Goal: Task Accomplishment & Management: Manage account settings

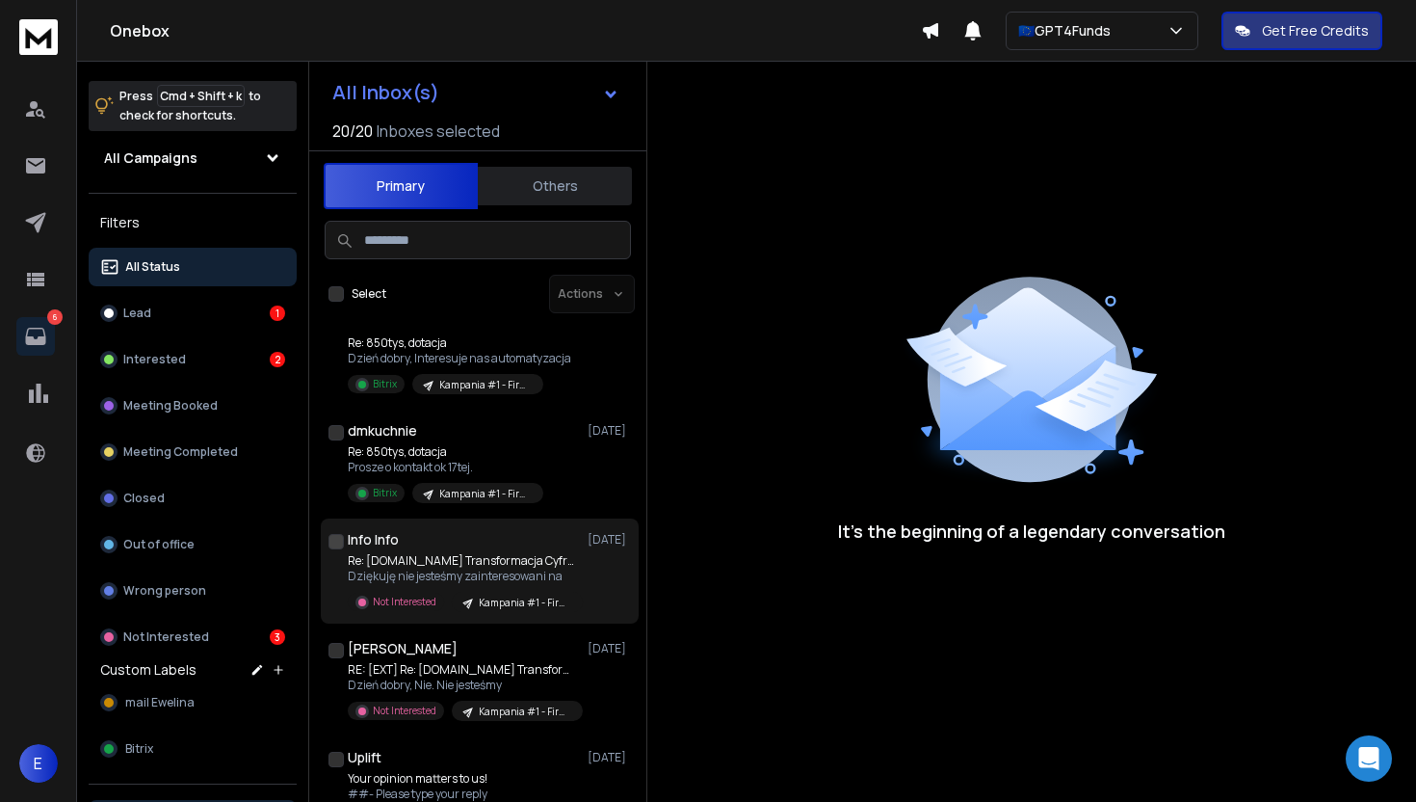
scroll to position [2286, 0]
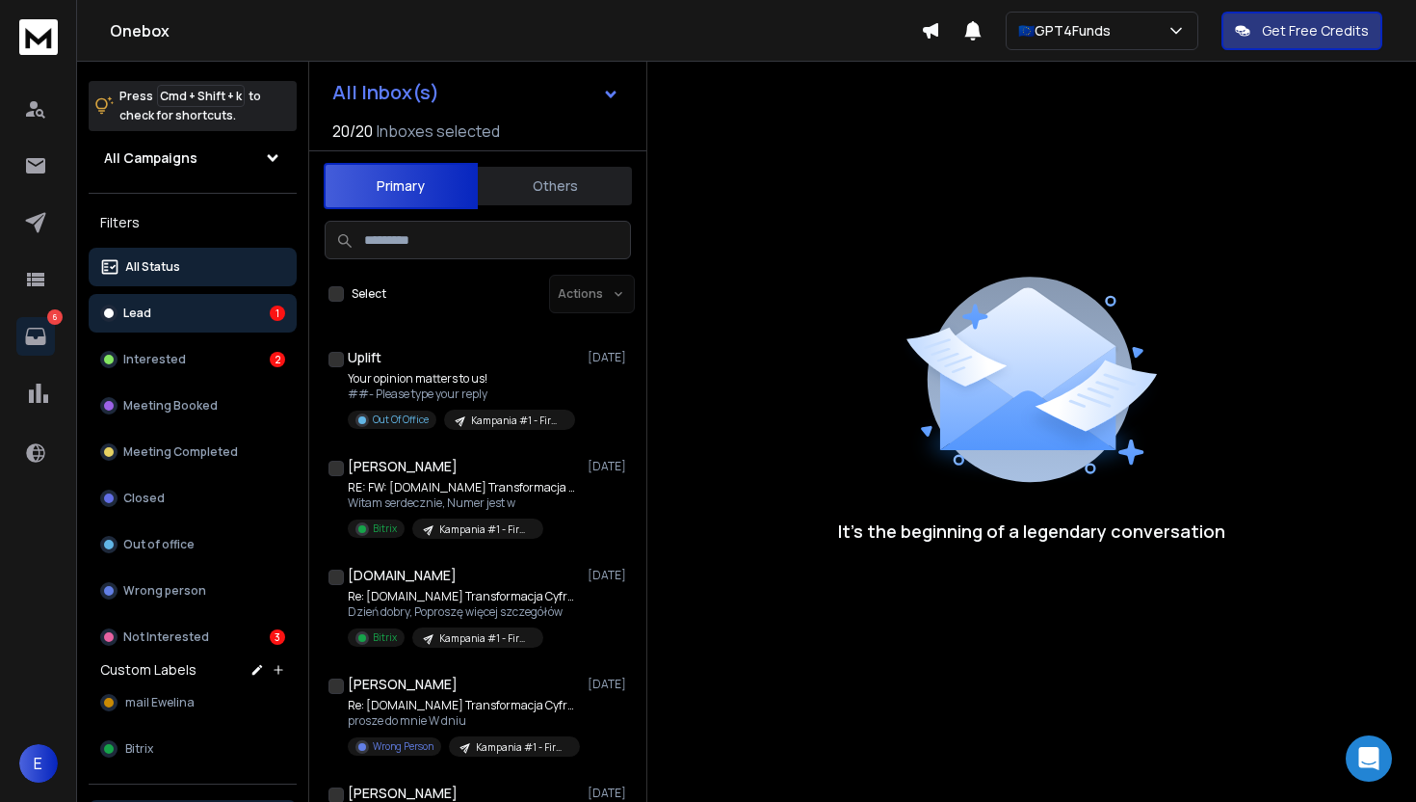
click at [198, 318] on button "Lead 1" at bounding box center [193, 313] width 208 height 39
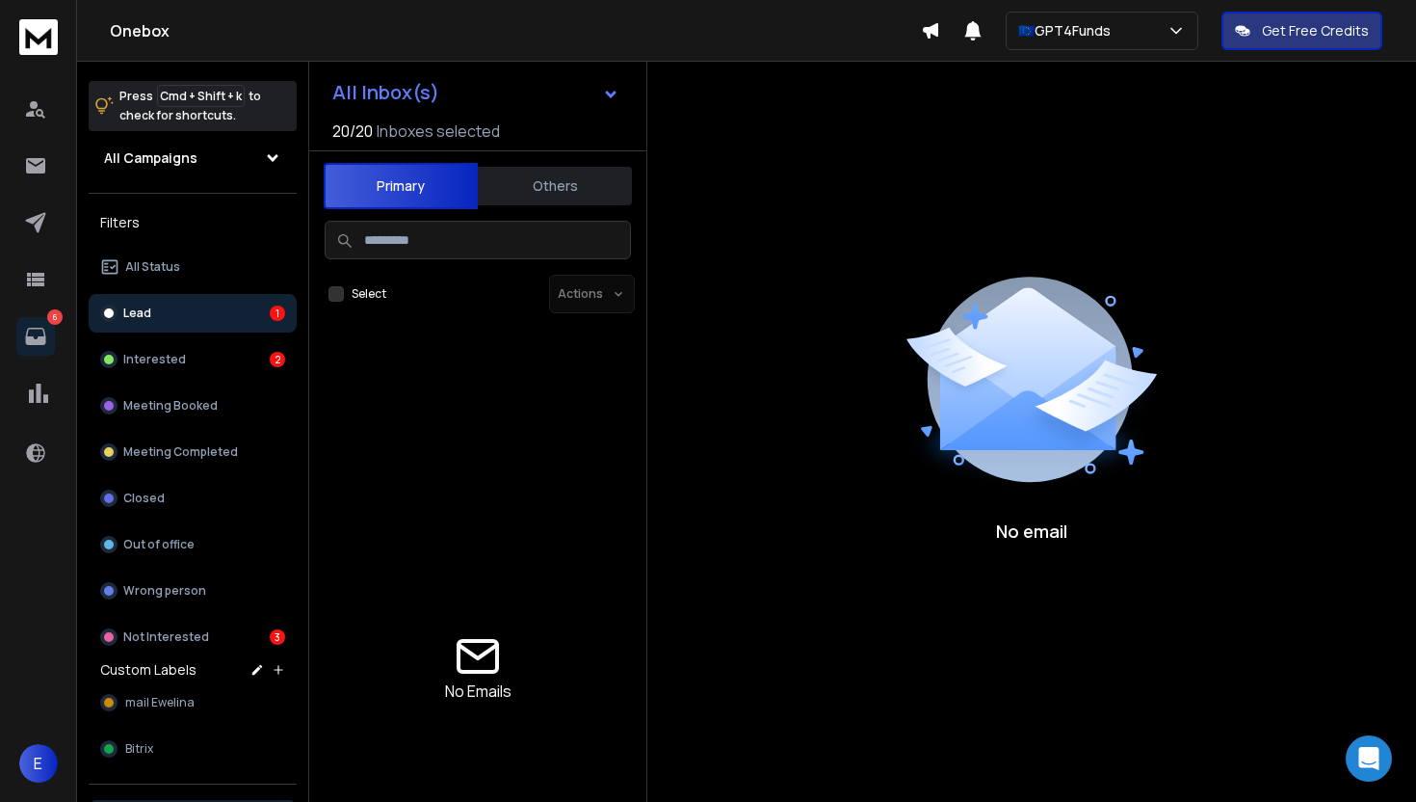
drag, startPoint x: 260, startPoint y: 315, endPoint x: 303, endPoint y: 327, distance: 44.9
click at [260, 314] on button "Lead 1" at bounding box center [193, 313] width 208 height 39
click at [468, 381] on div "No Emails" at bounding box center [478, 628] width 322 height 593
click at [560, 193] on button "Others" at bounding box center [555, 186] width 154 height 42
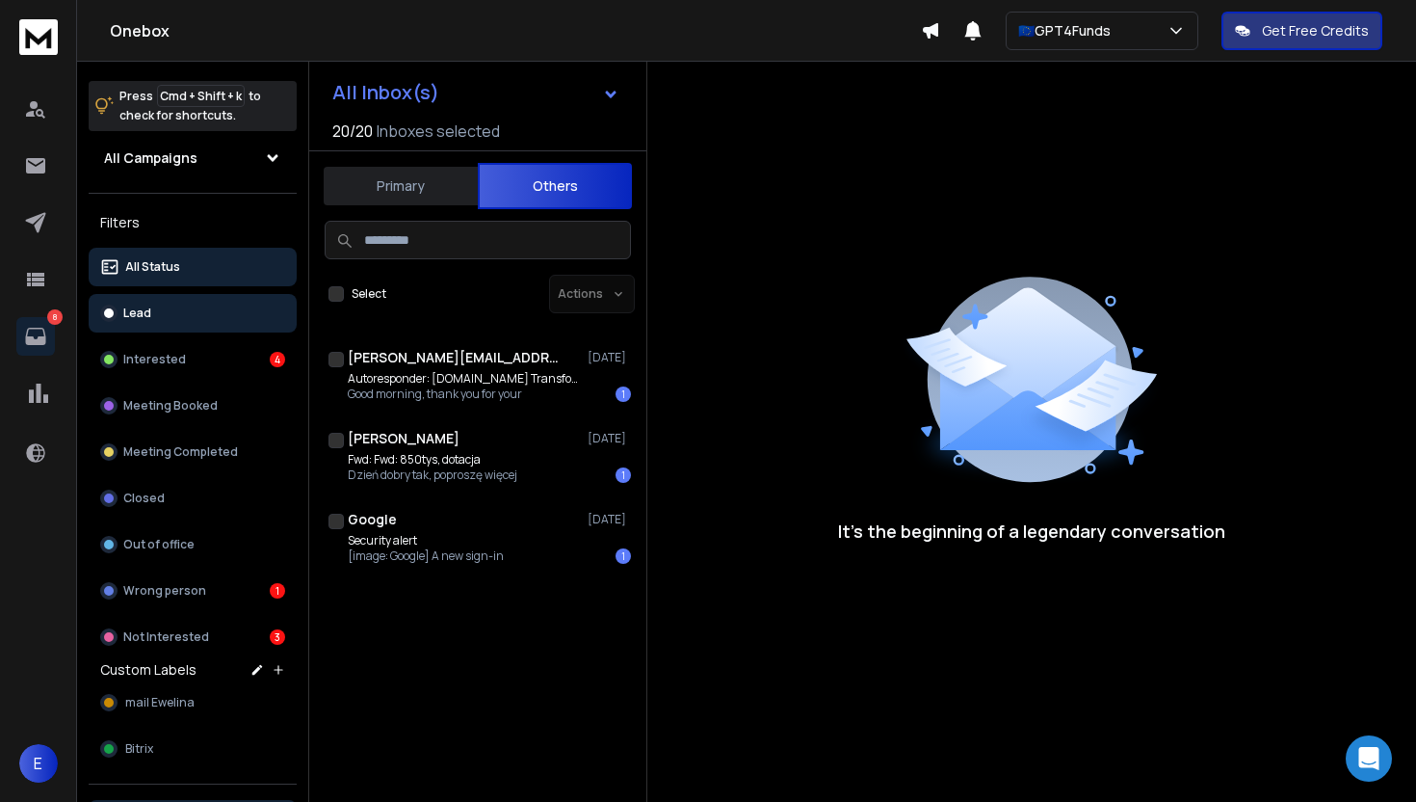
click at [180, 313] on button "Lead" at bounding box center [193, 313] width 208 height 39
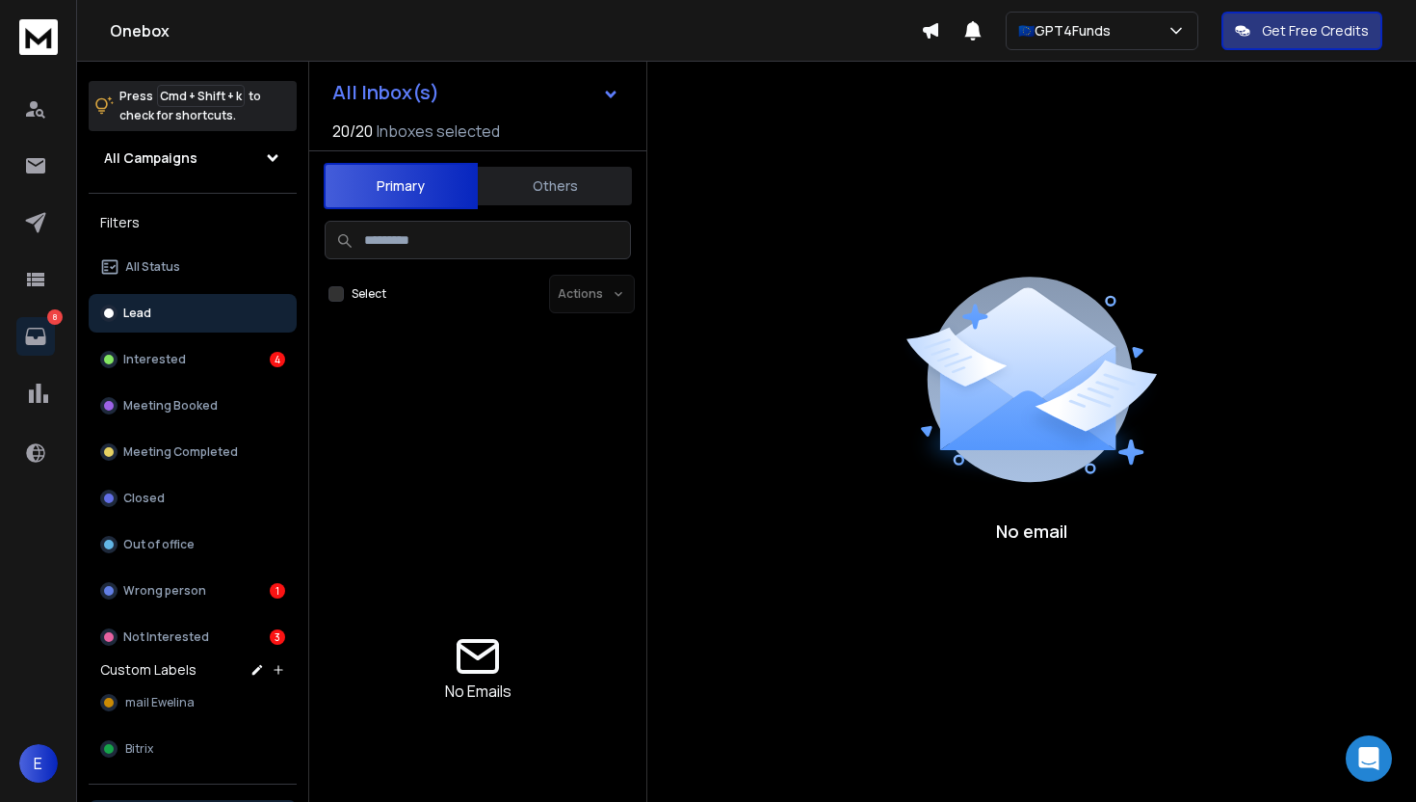
click at [560, 175] on button "Others" at bounding box center [555, 186] width 154 height 42
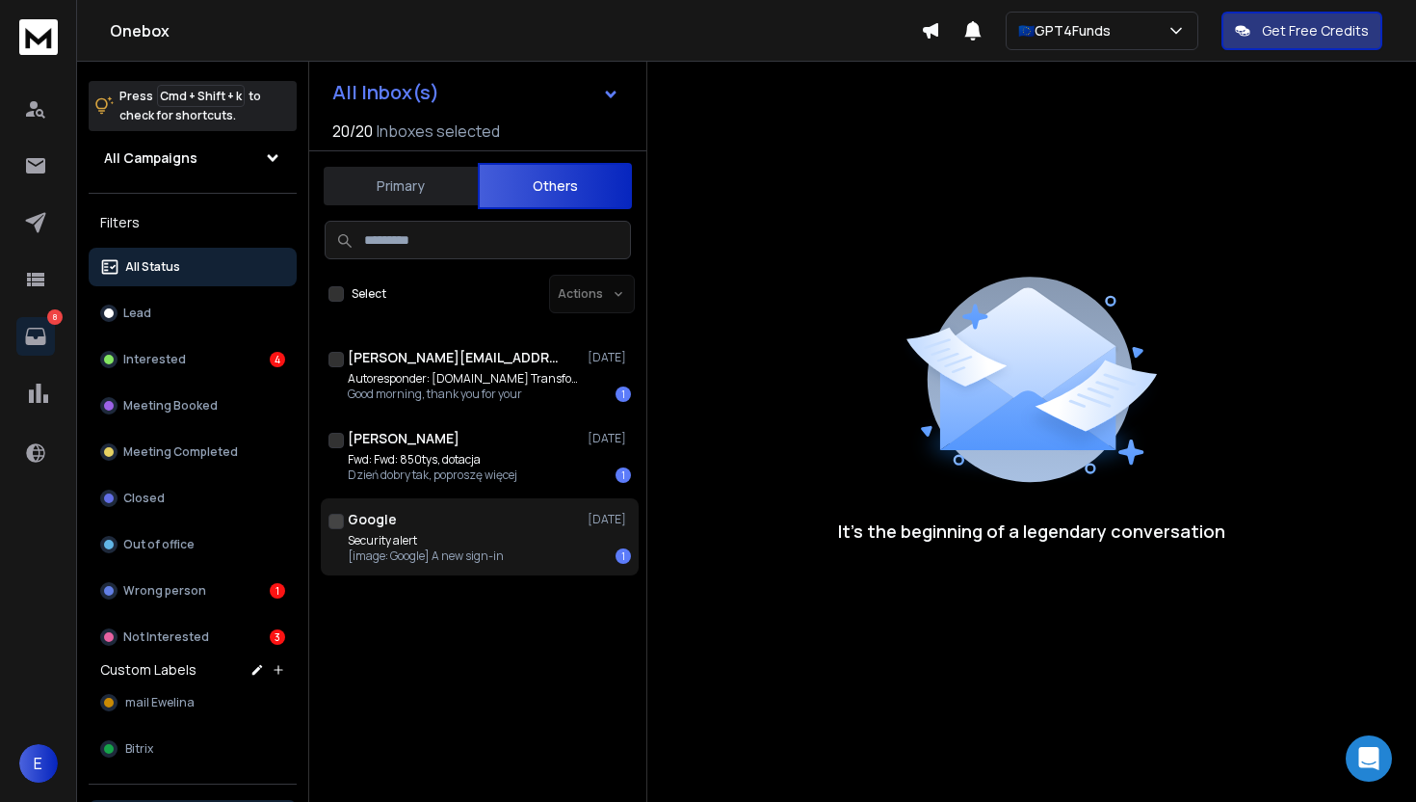
click at [382, 542] on p "Security alert" at bounding box center [426, 540] width 156 height 15
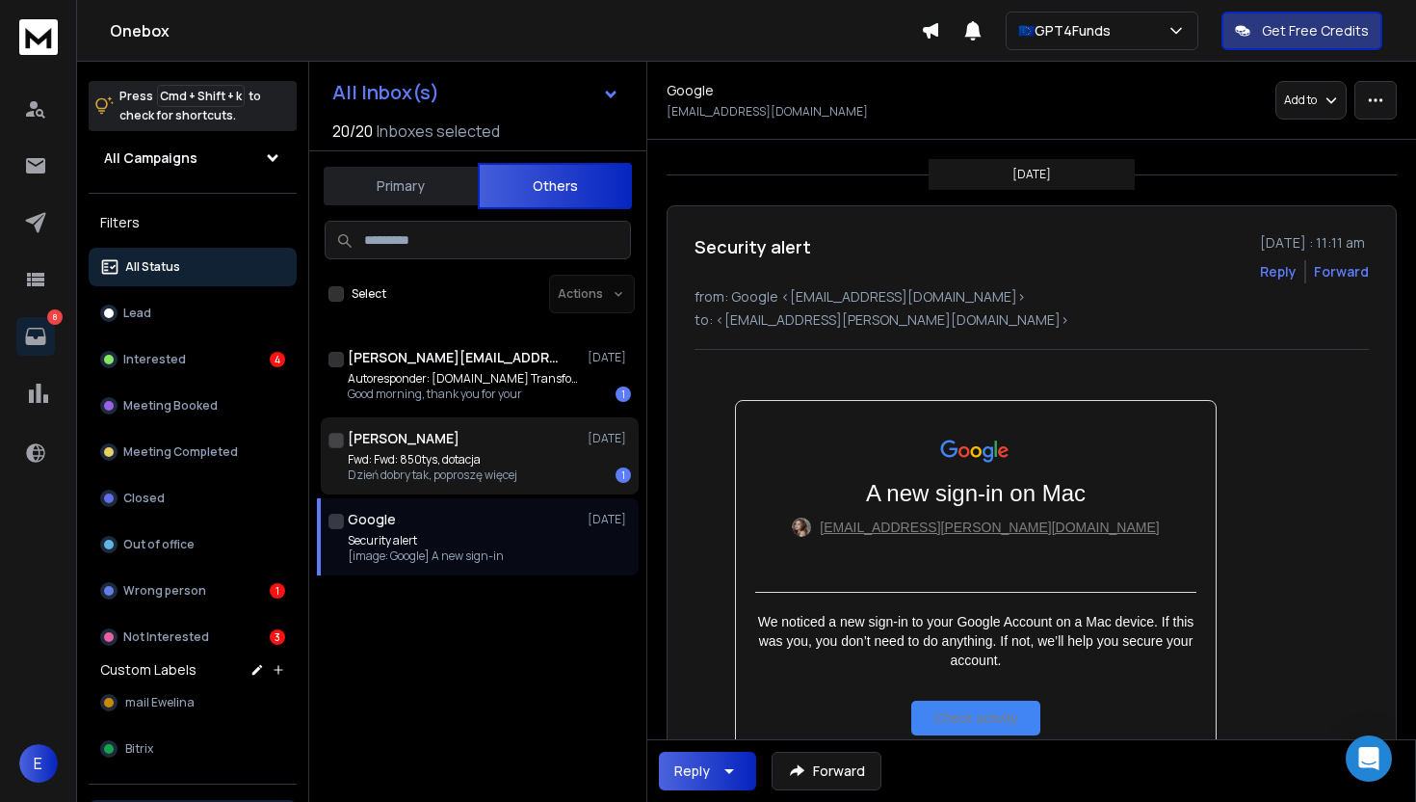
click at [388, 479] on p "Dzień dobry tak, poproszę więcej" at bounding box center [433, 474] width 170 height 15
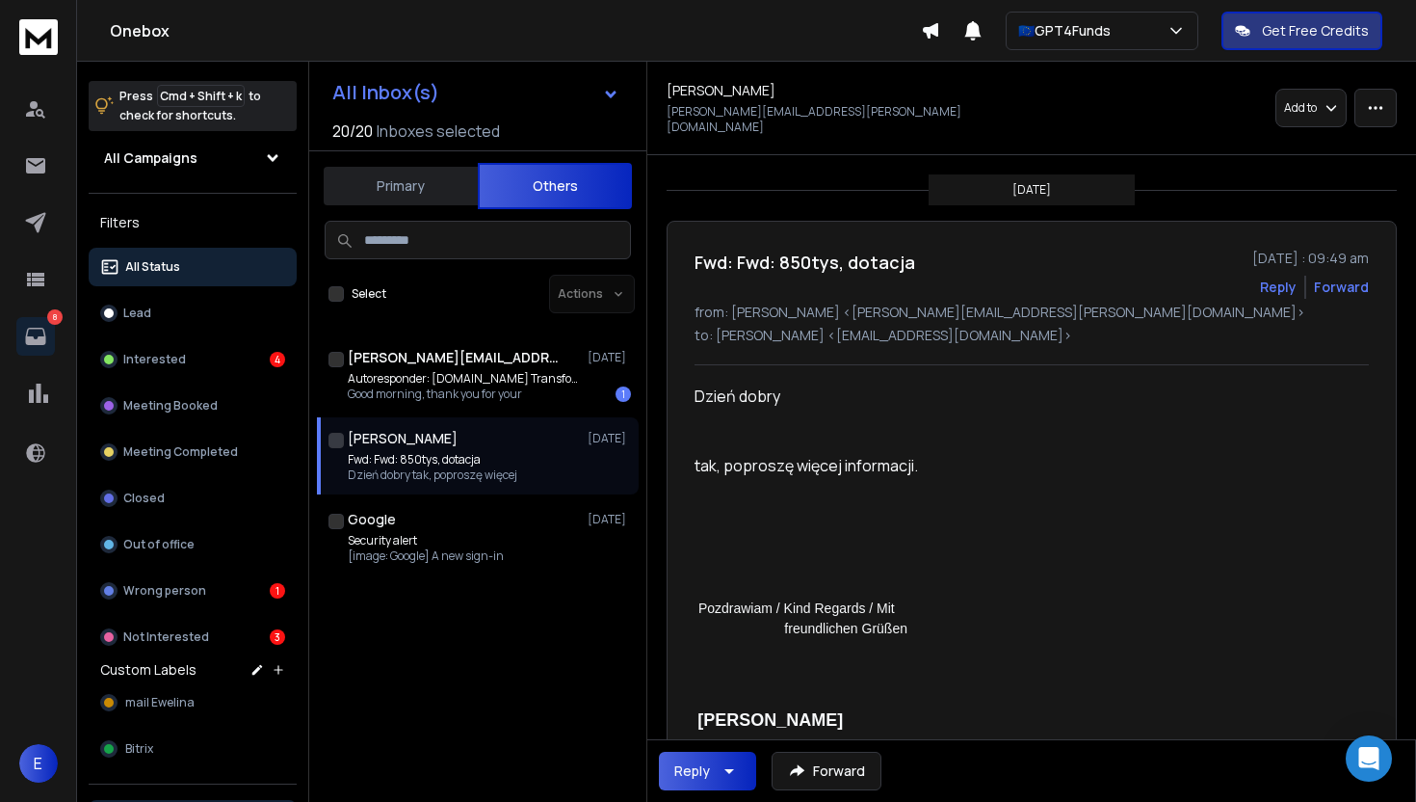
click at [1294, 110] on div "Add to" at bounding box center [1311, 108] width 69 height 37
click at [150, 645] on div "Not Interested" at bounding box center [154, 636] width 109 height 17
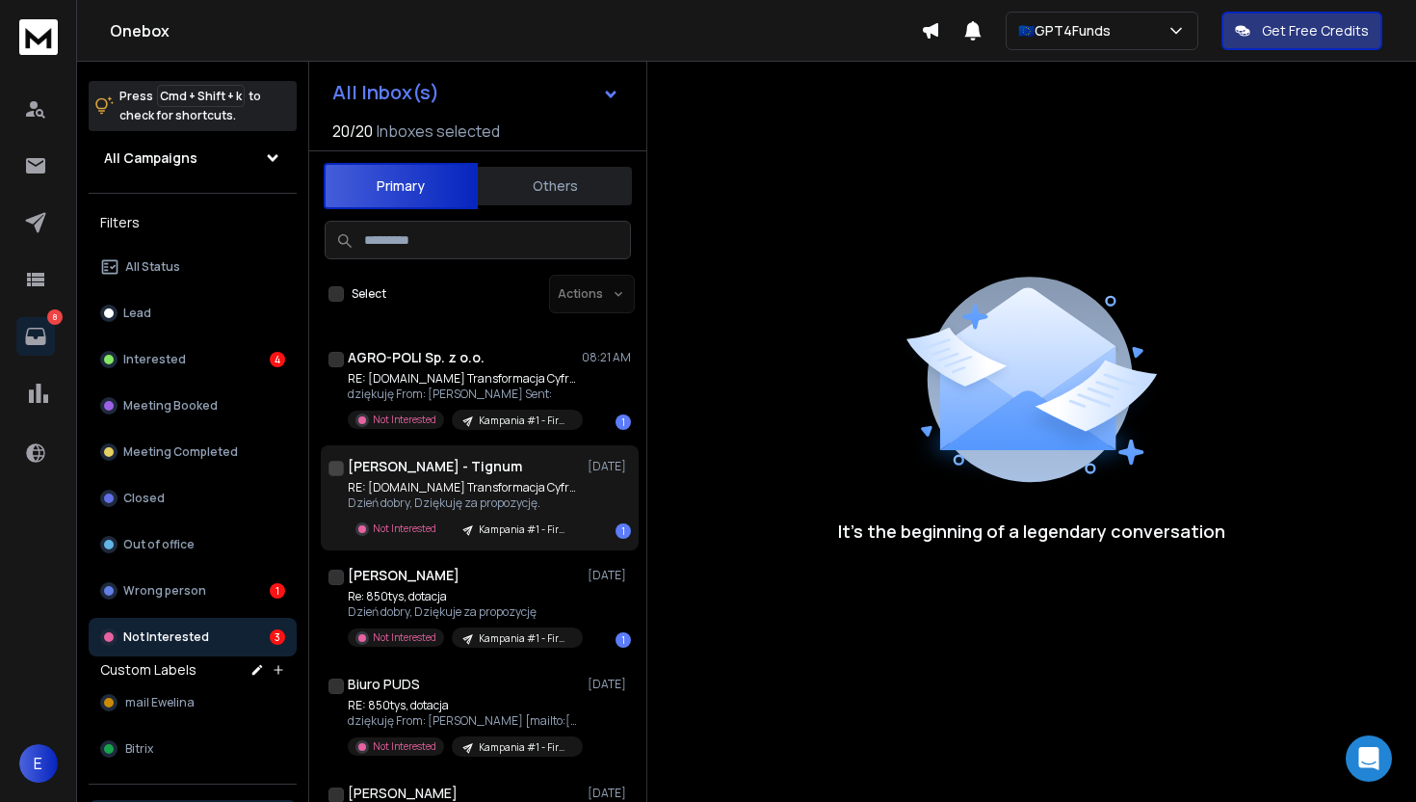
click at [437, 478] on div "[PERSON_NAME] - Tignum [DATE] RE: [DOMAIN_NAME] Transformacja Cyfrowa Dzień dob…" at bounding box center [489, 498] width 283 height 82
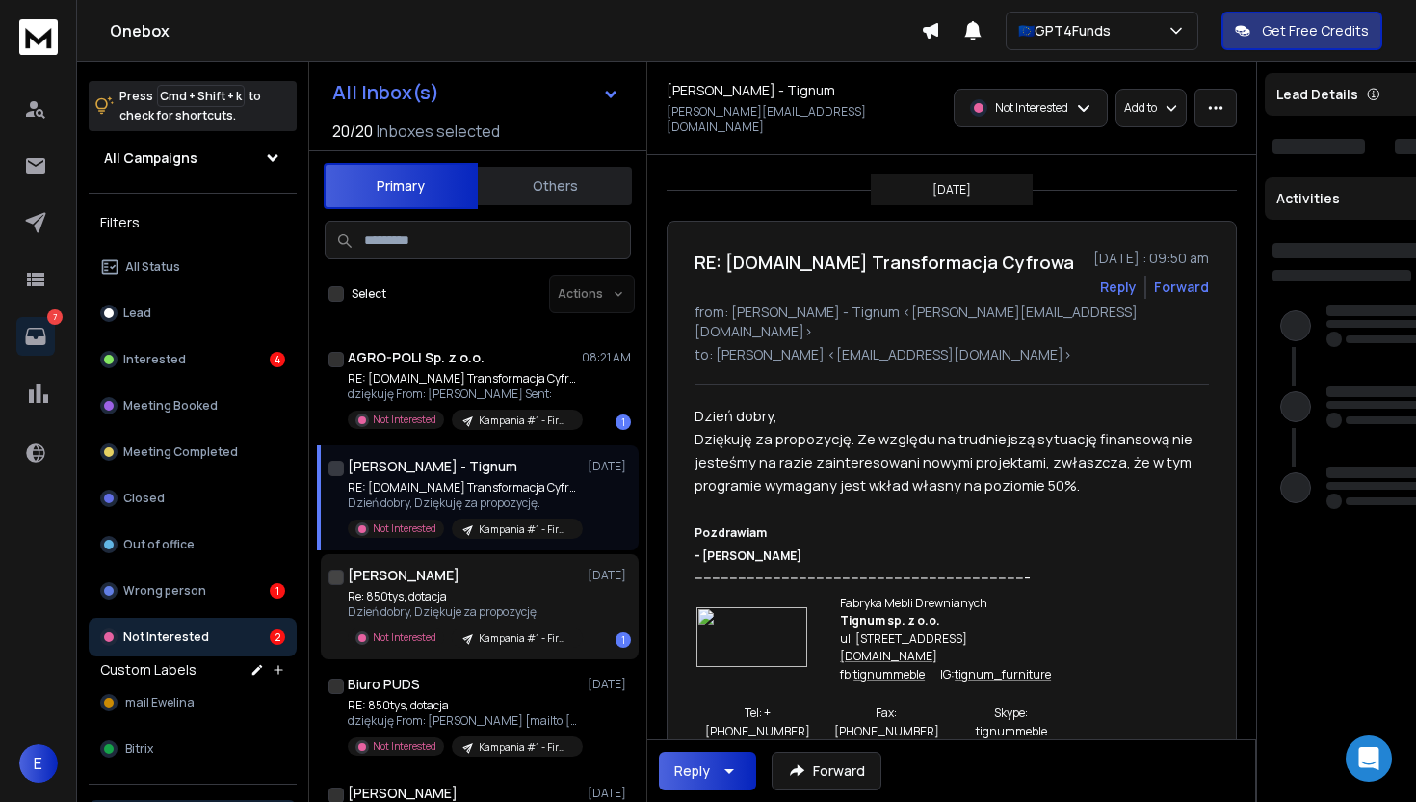
click at [449, 604] on p "Dzień dobry, Dziękuje za propozycję" at bounding box center [463, 611] width 231 height 15
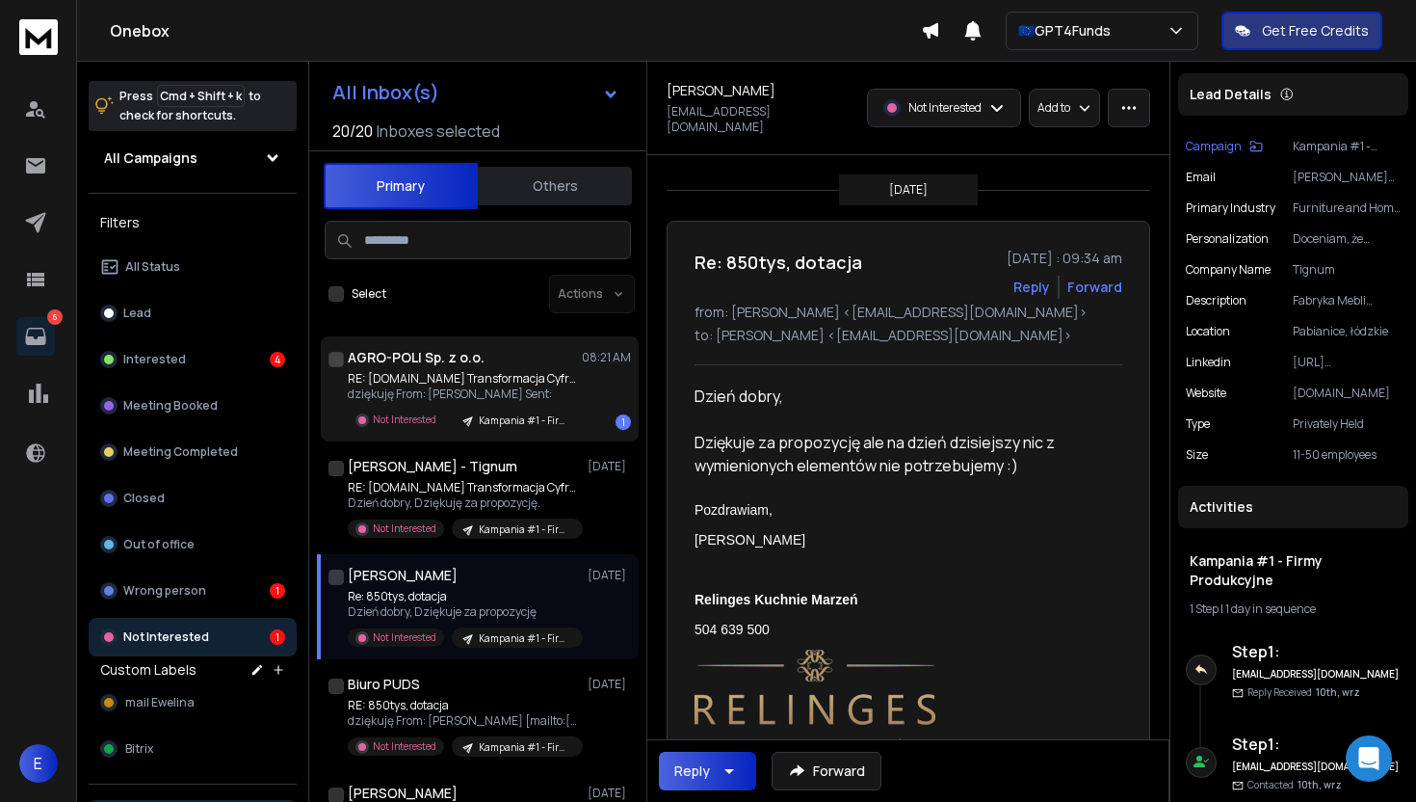
click at [455, 366] on h1 "AGRO-POLI Sp. z o.o." at bounding box center [416, 357] width 137 height 19
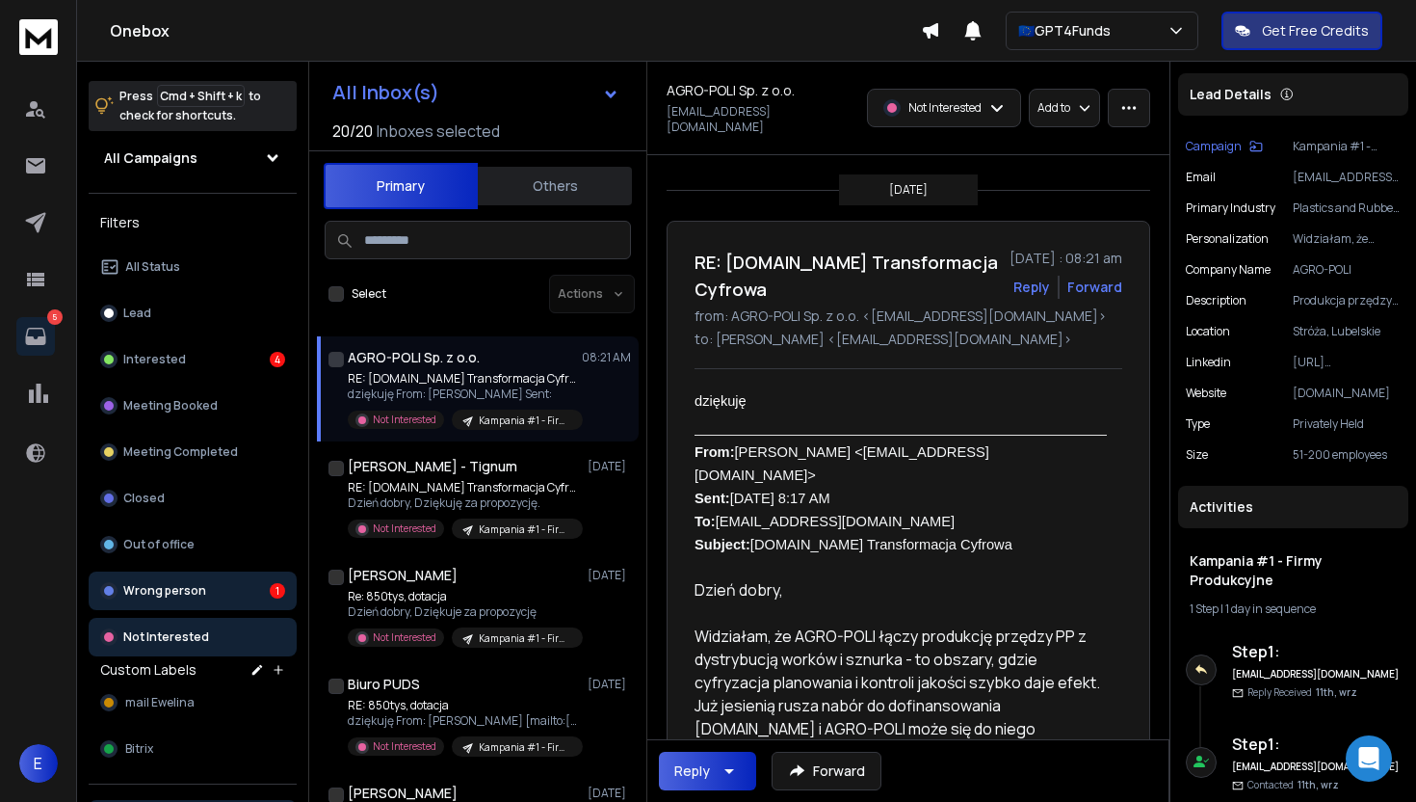
click at [214, 589] on button "Wrong person 1" at bounding box center [193, 590] width 208 height 39
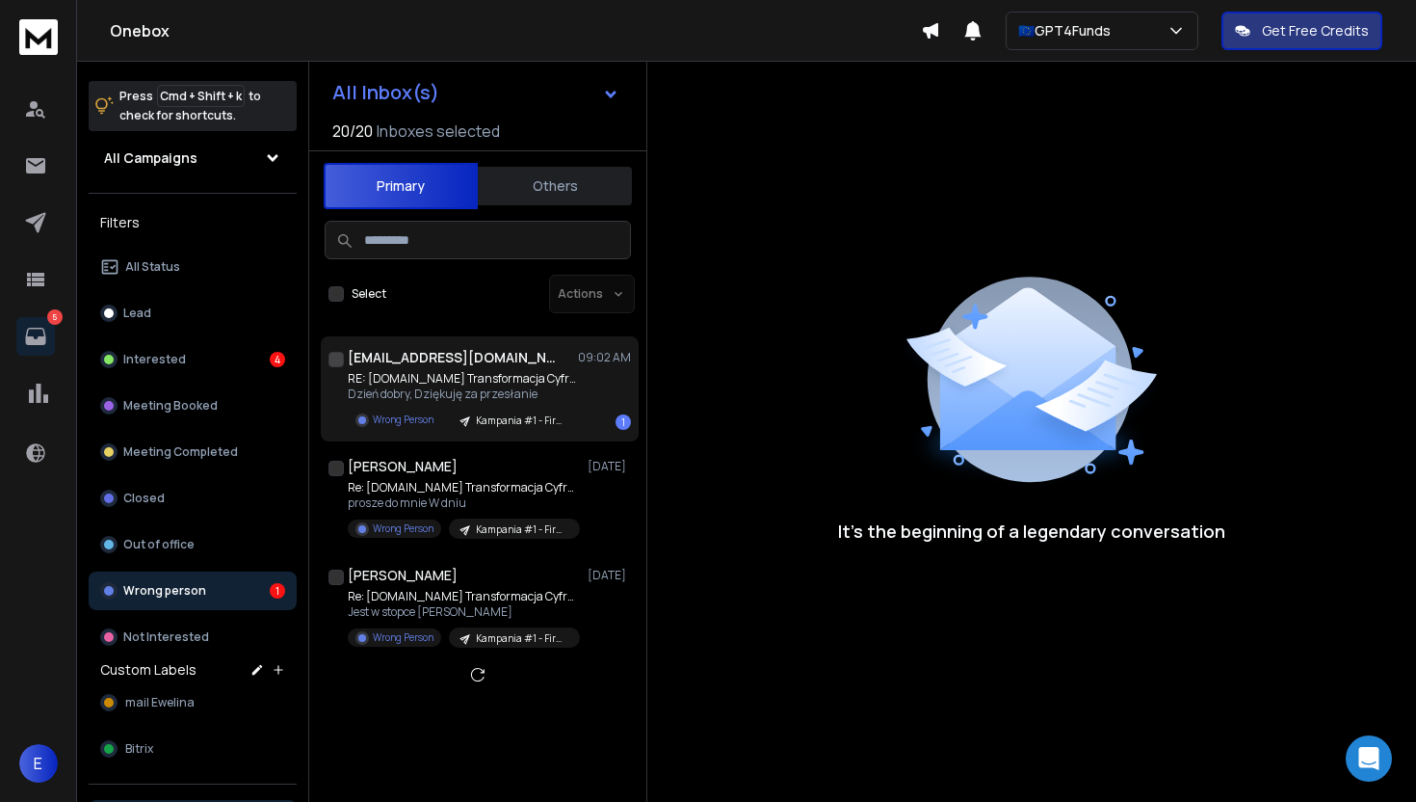
click at [383, 387] on p "Dzień dobry, Dziękuję za przesłanie" at bounding box center [463, 393] width 231 height 15
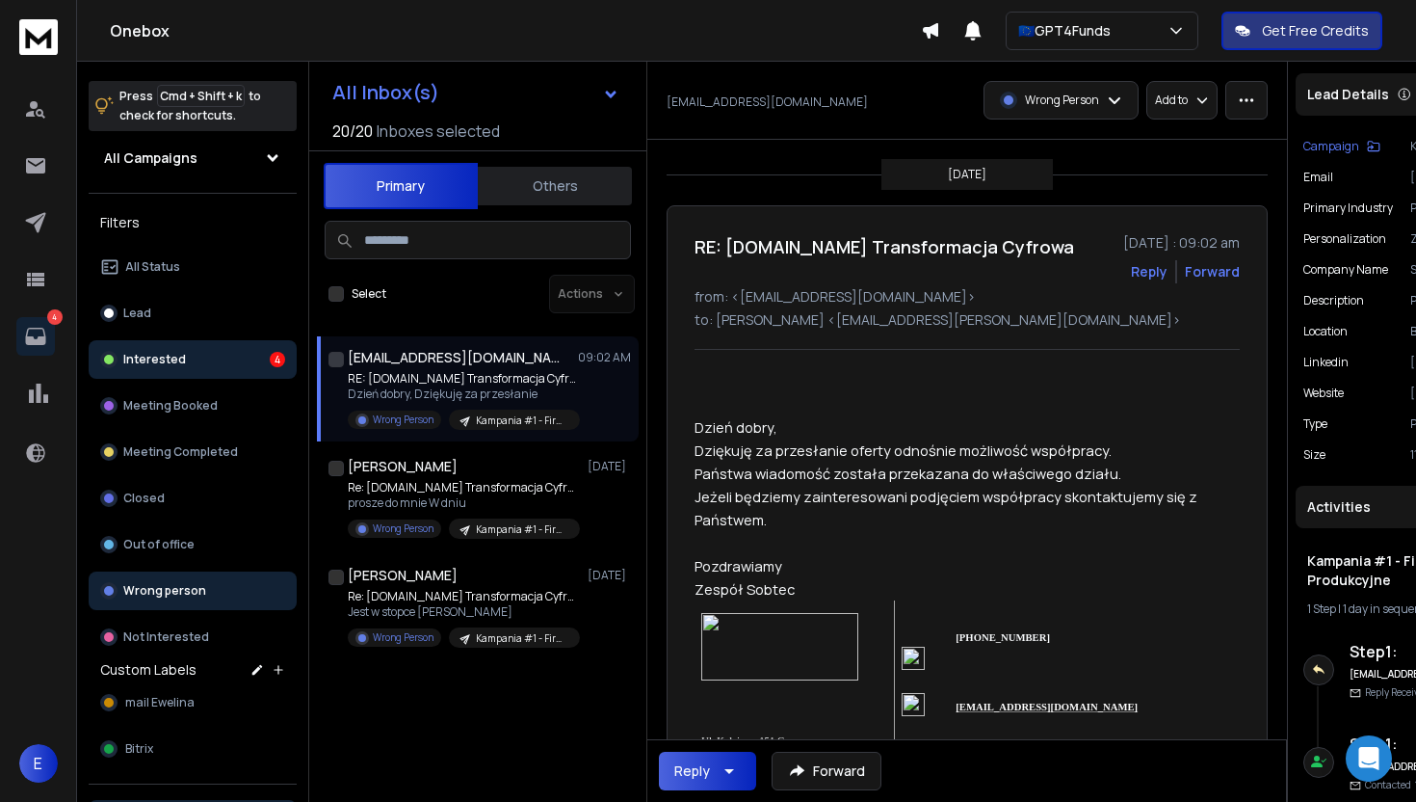
click at [212, 349] on button "Interested 4" at bounding box center [193, 359] width 208 height 39
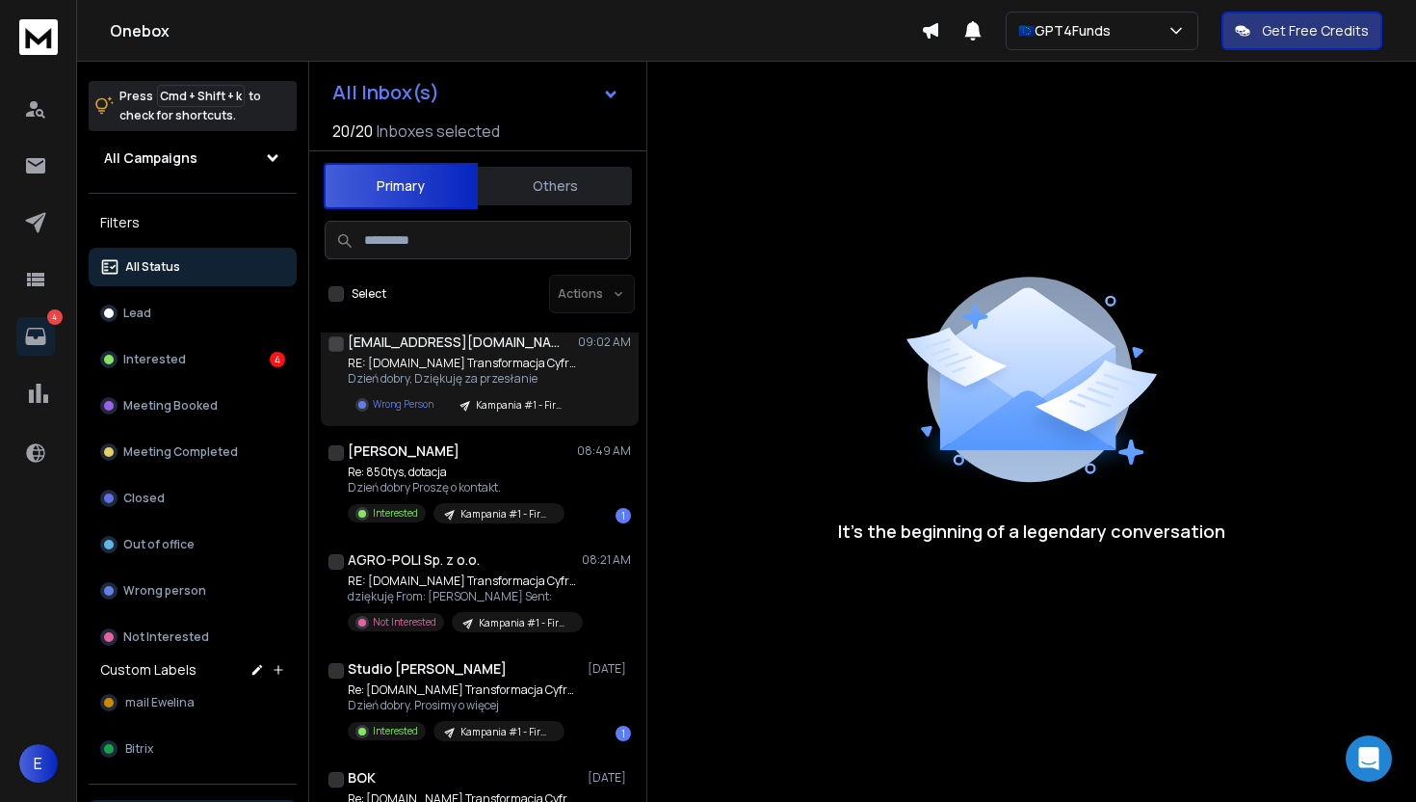
scroll to position [386, 0]
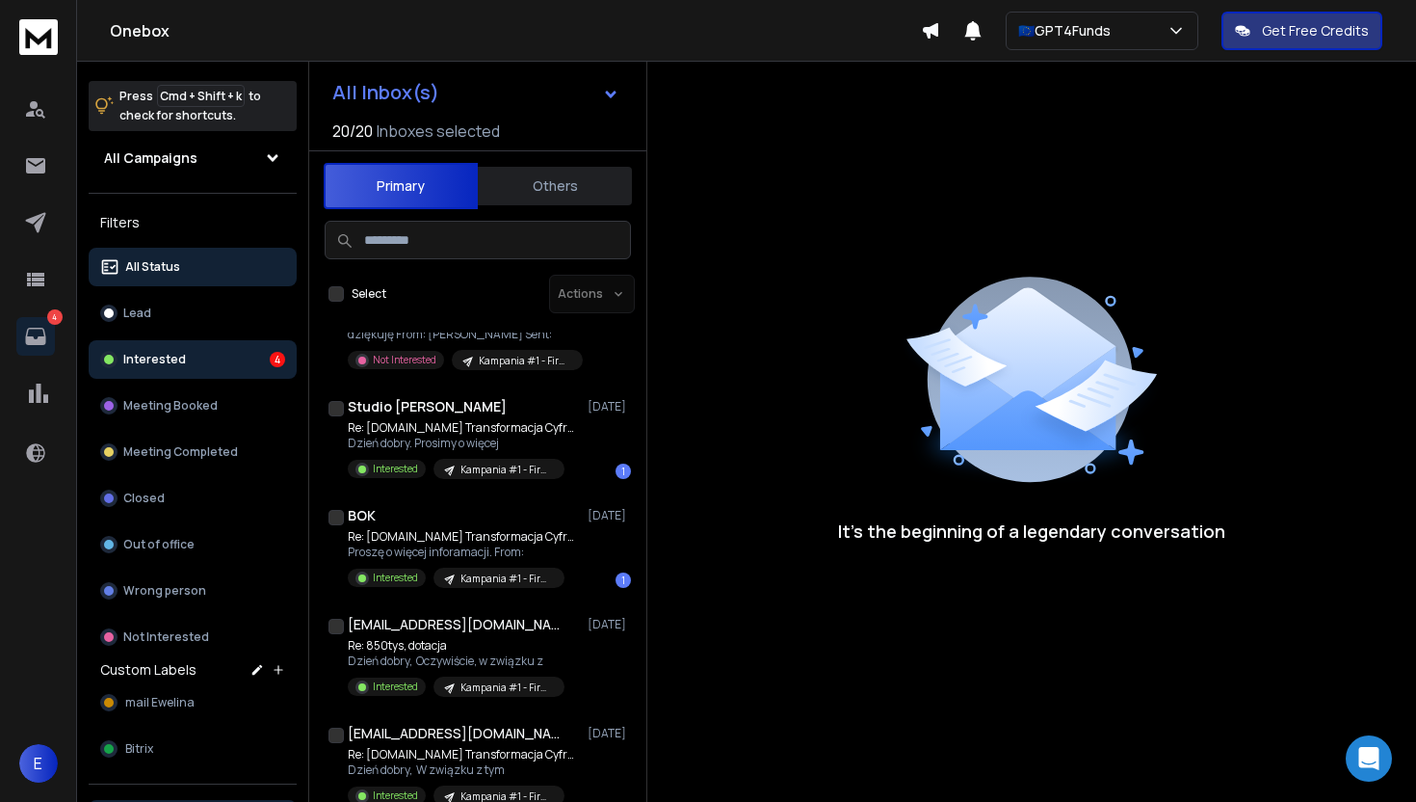
click at [194, 354] on button "Interested 4" at bounding box center [193, 359] width 208 height 39
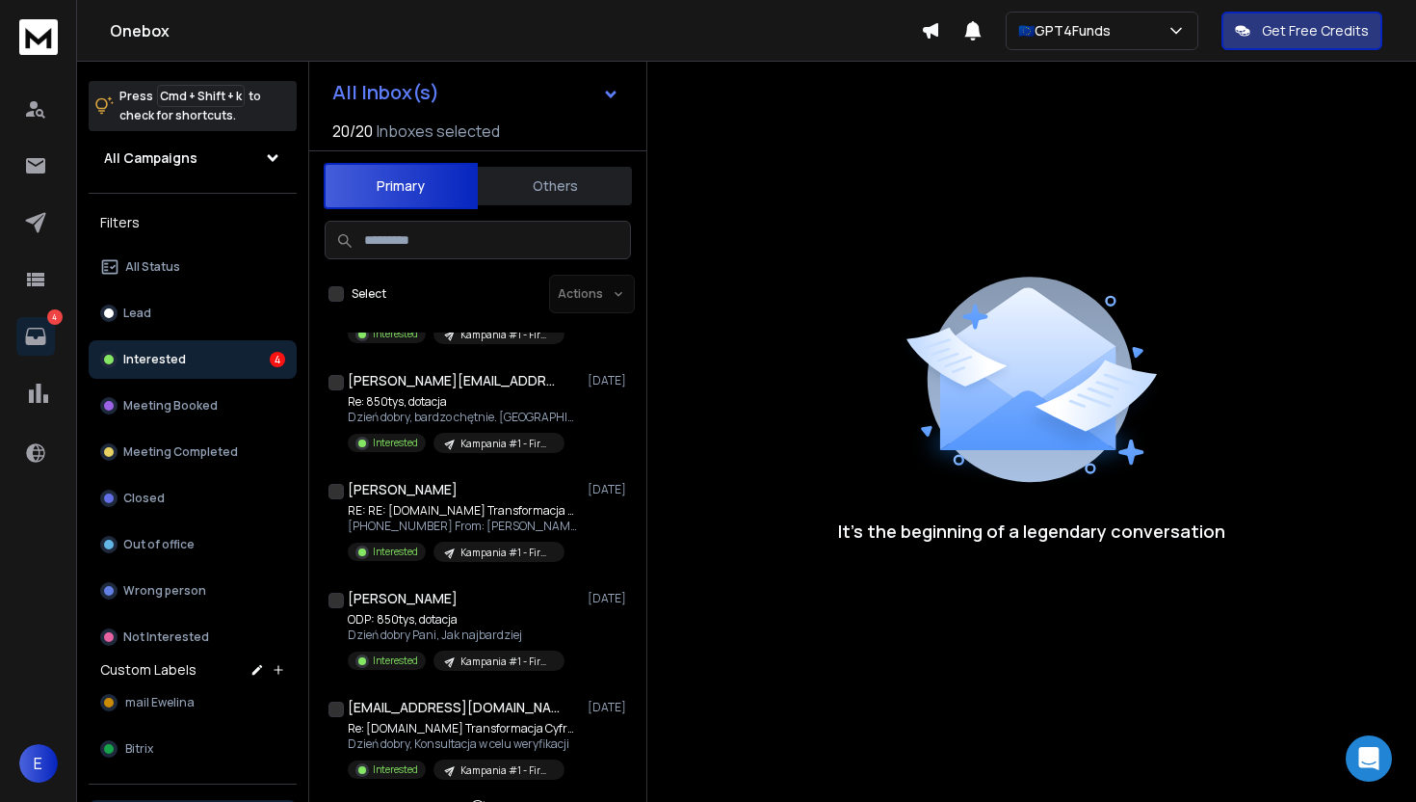
scroll to position [731, 0]
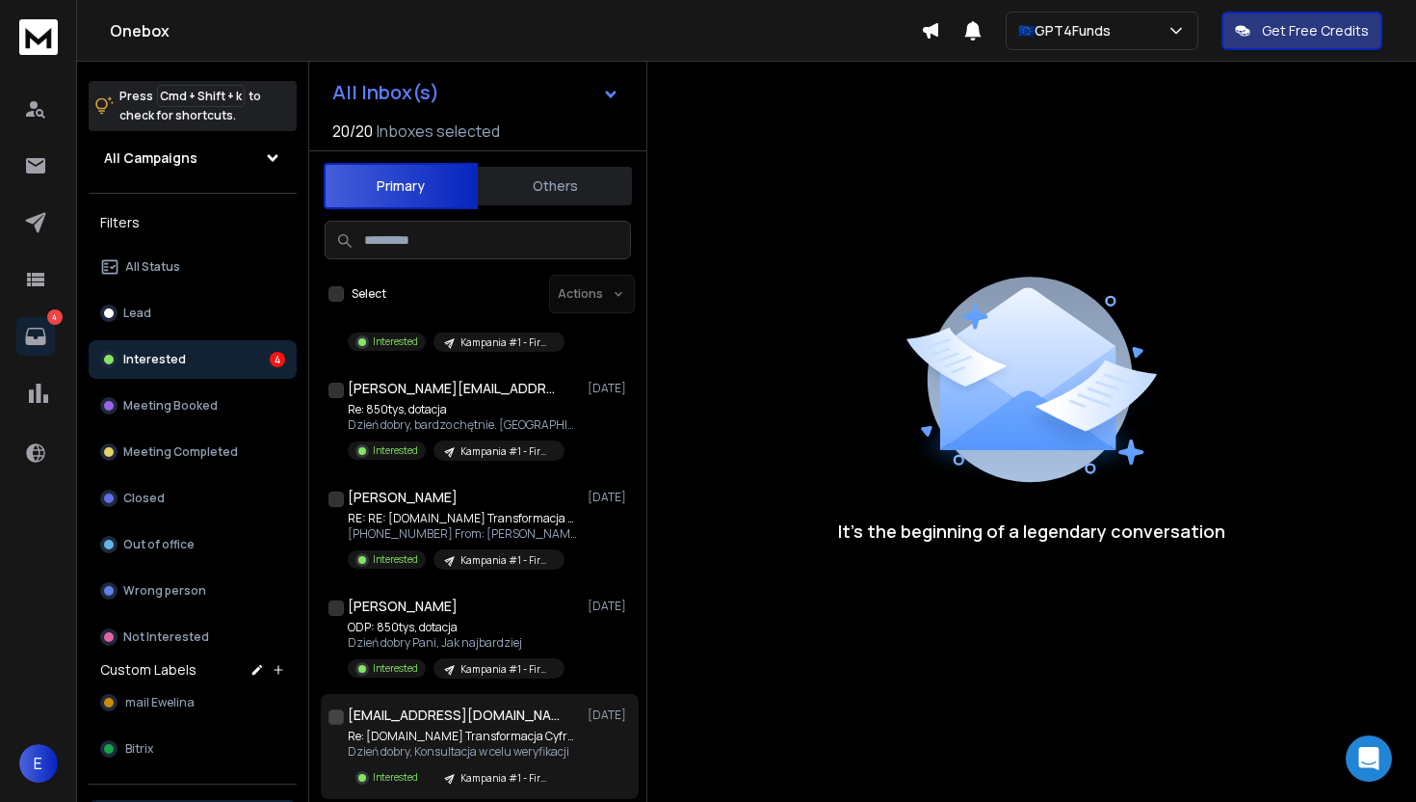
click at [496, 730] on p "Re: [DOMAIN_NAME] Transformacja Cyfrowa" at bounding box center [463, 735] width 231 height 15
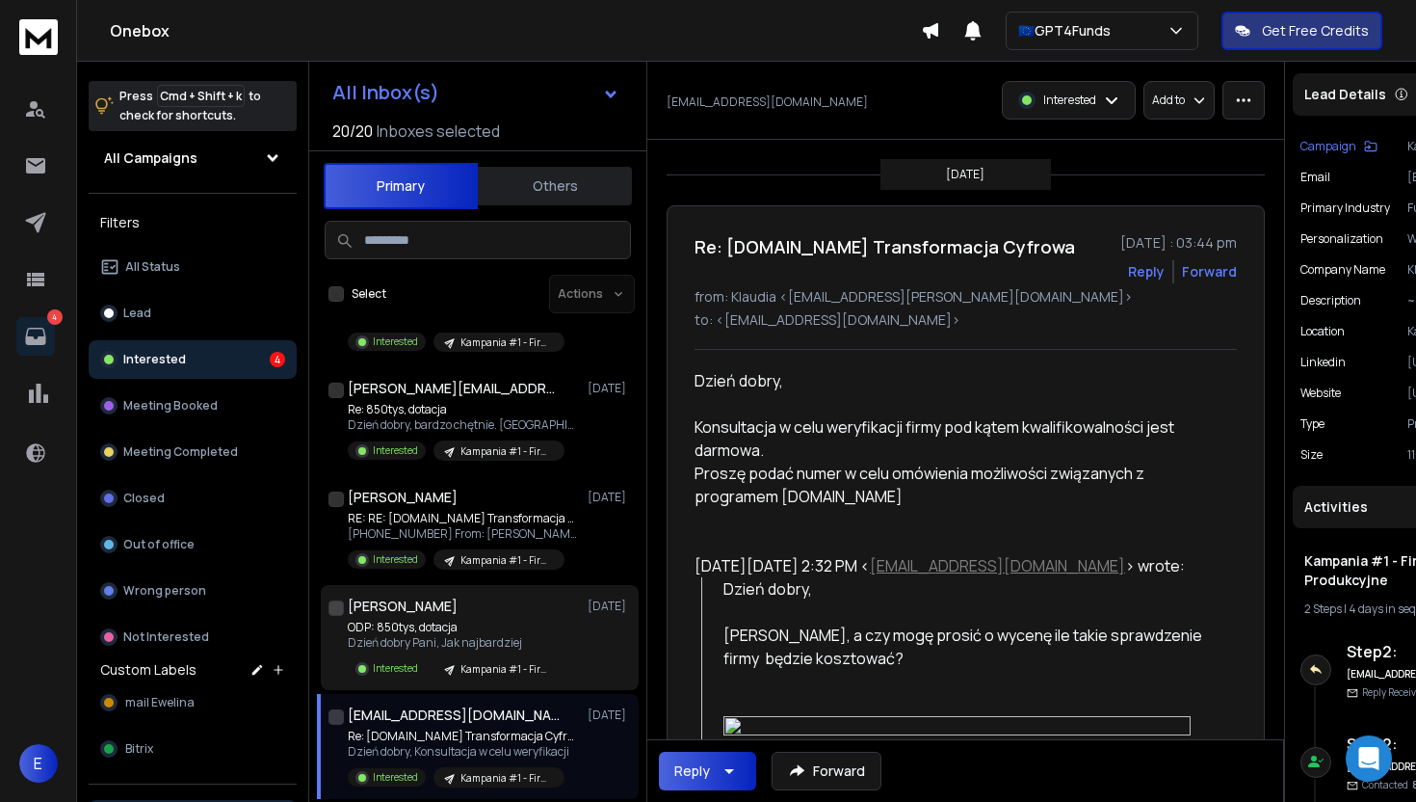
click at [483, 635] on p "Dzień dobry Pani, Jak najbardziej" at bounding box center [456, 642] width 217 height 15
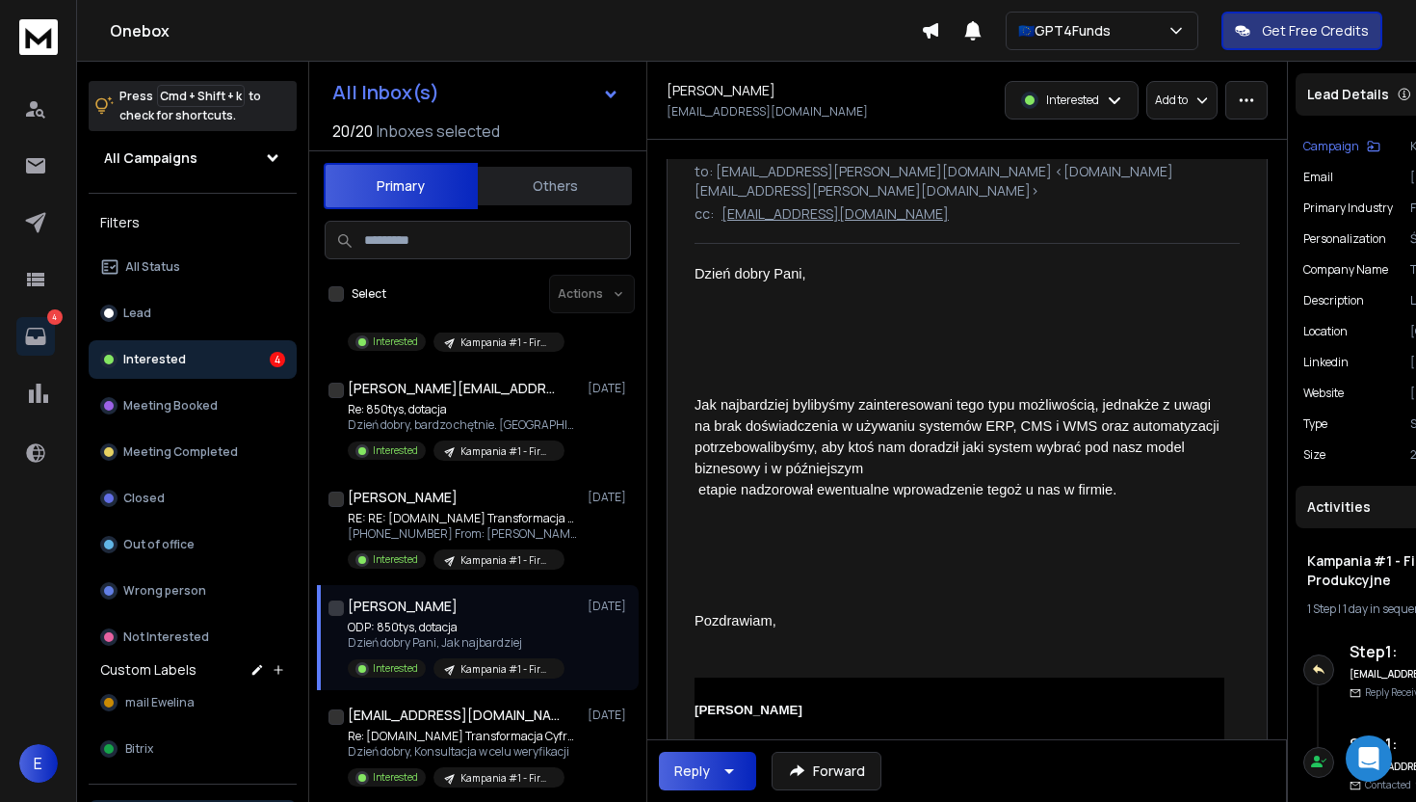
scroll to position [151, 0]
click at [952, 312] on div at bounding box center [960, 336] width 530 height 64
click at [1165, 329] on div at bounding box center [960, 336] width 530 height 64
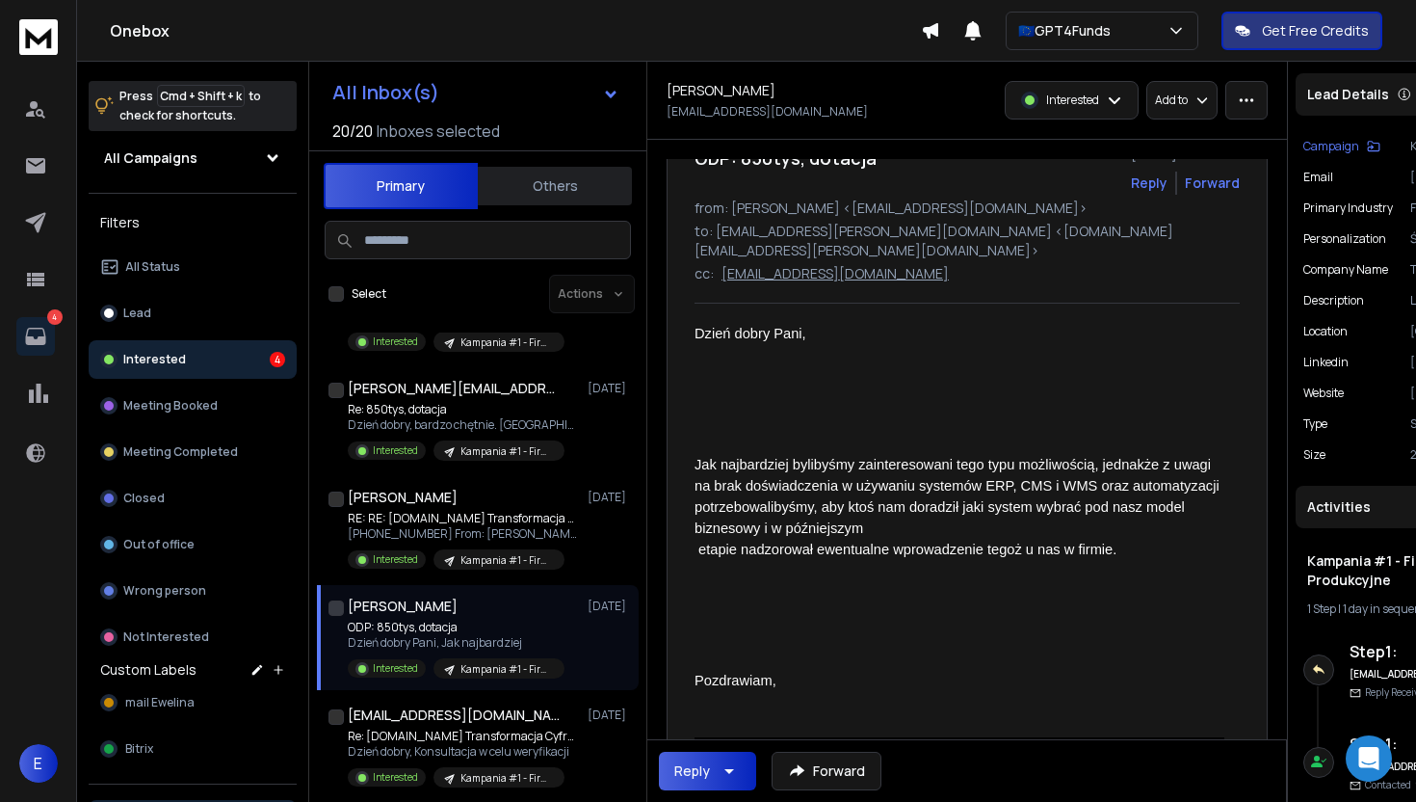
scroll to position [88, 0]
